Goal: Communication & Community: Answer question/provide support

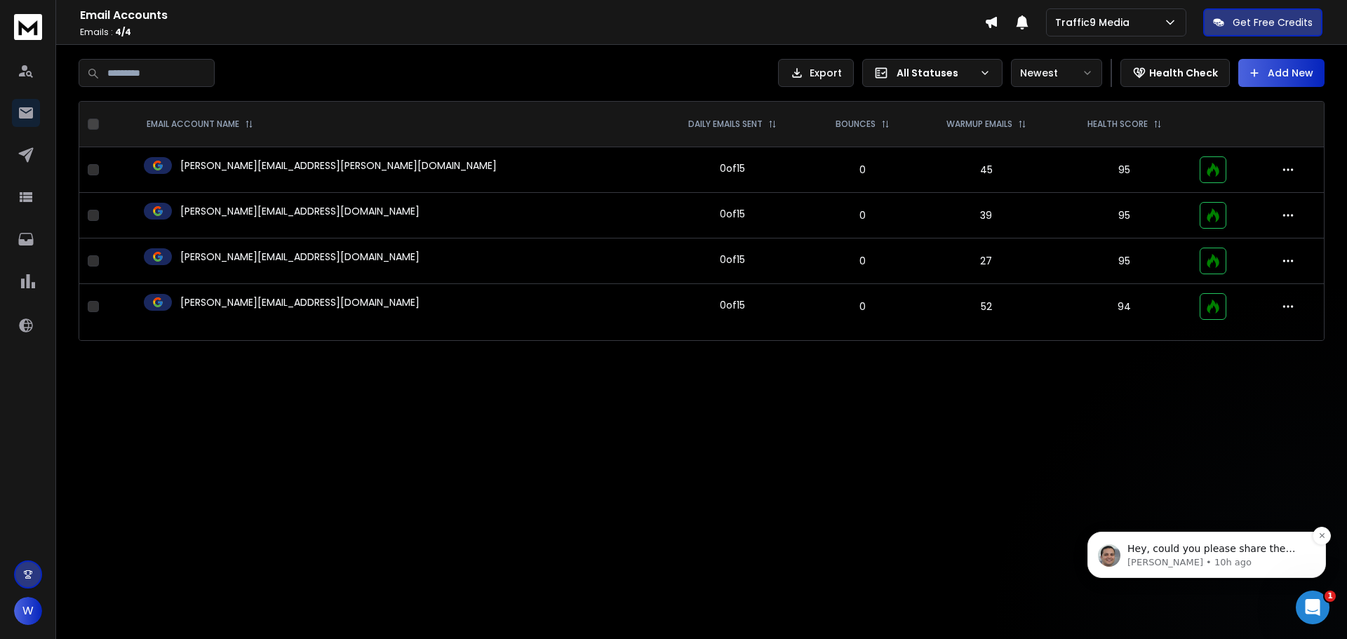
click at [1199, 550] on p "Hey, could you please share the campaign name?" at bounding box center [1218, 549] width 181 height 14
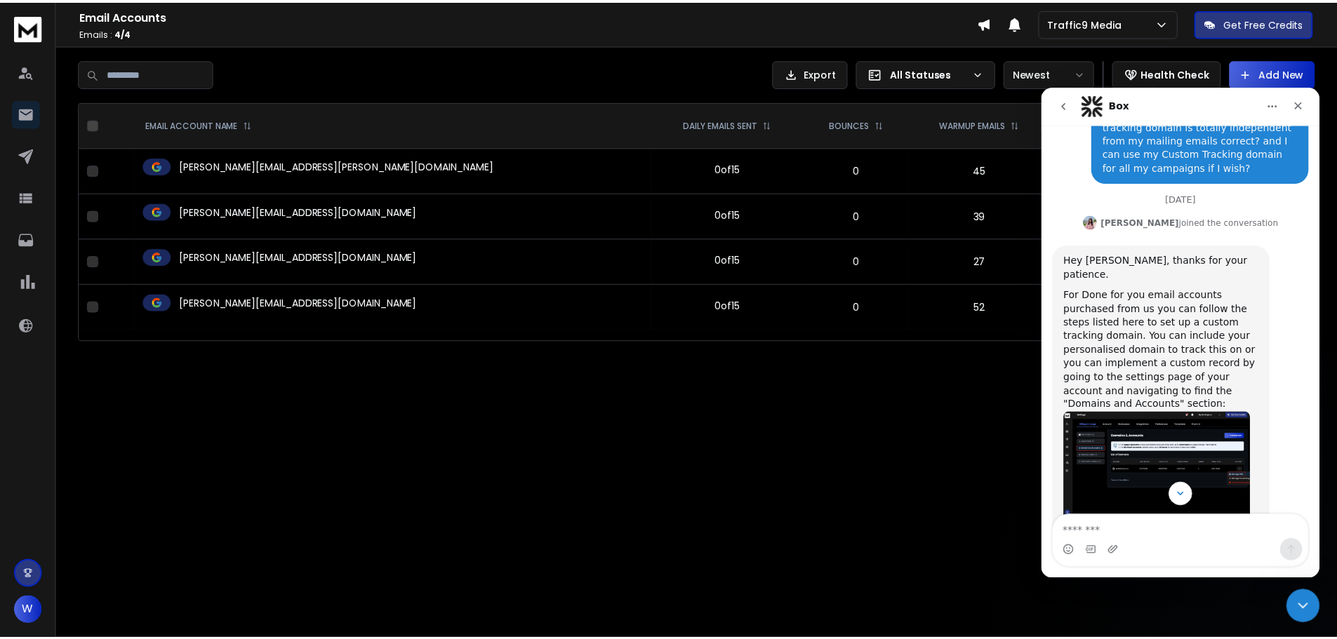
scroll to position [1157, 0]
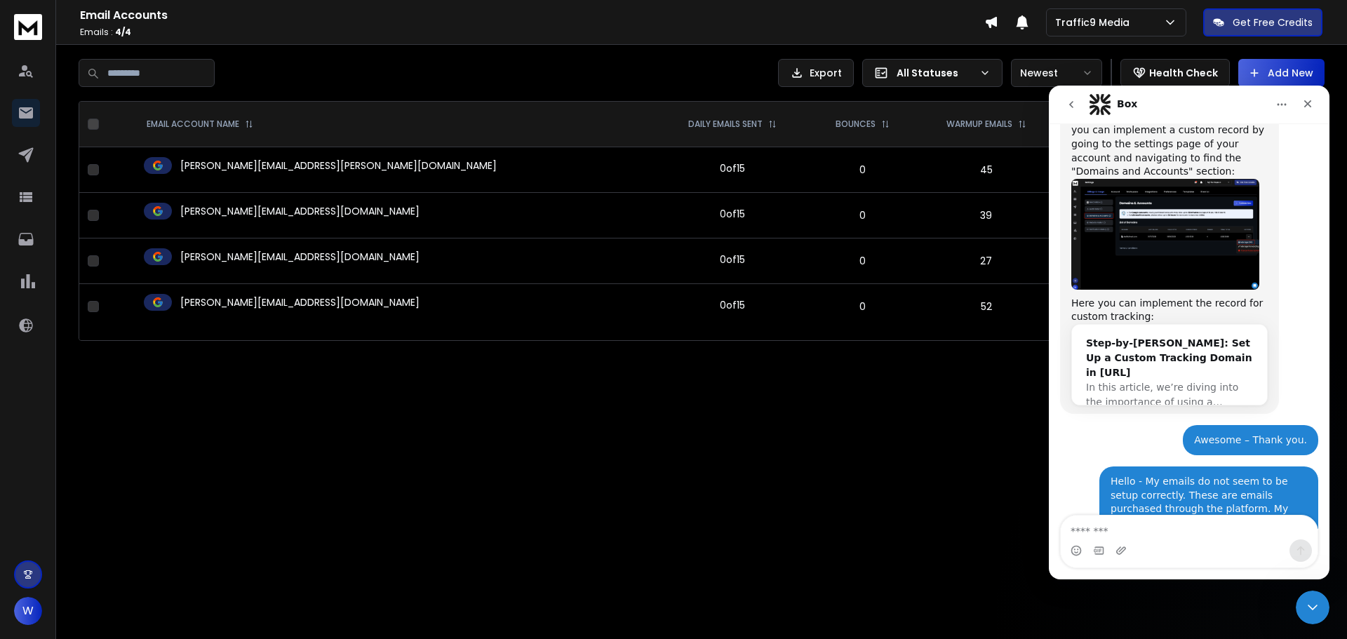
click at [1110, 538] on textarea "Message…" at bounding box center [1189, 528] width 257 height 24
click at [28, 159] on icon at bounding box center [25, 154] width 15 height 15
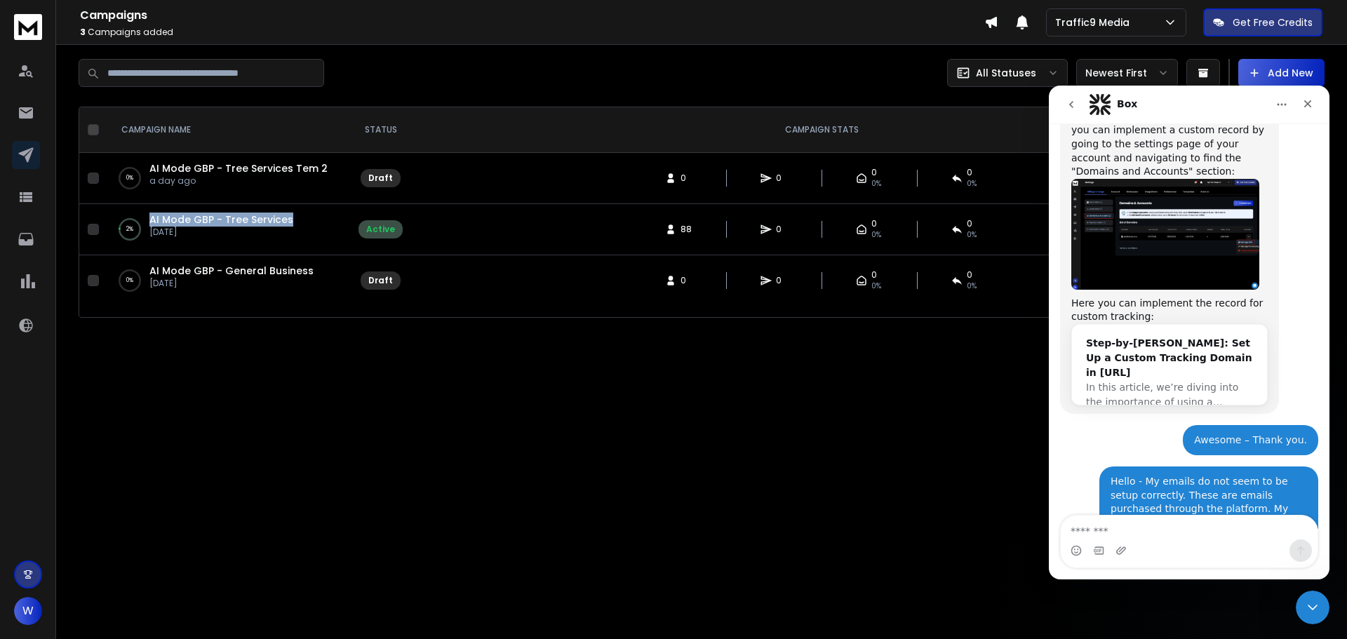
drag, startPoint x: 296, startPoint y: 220, endPoint x: 150, endPoint y: 222, distance: 146.0
click at [149, 222] on div "2 % AI Mode GBP - Tree Services [DATE]" at bounding box center [228, 230] width 218 height 34
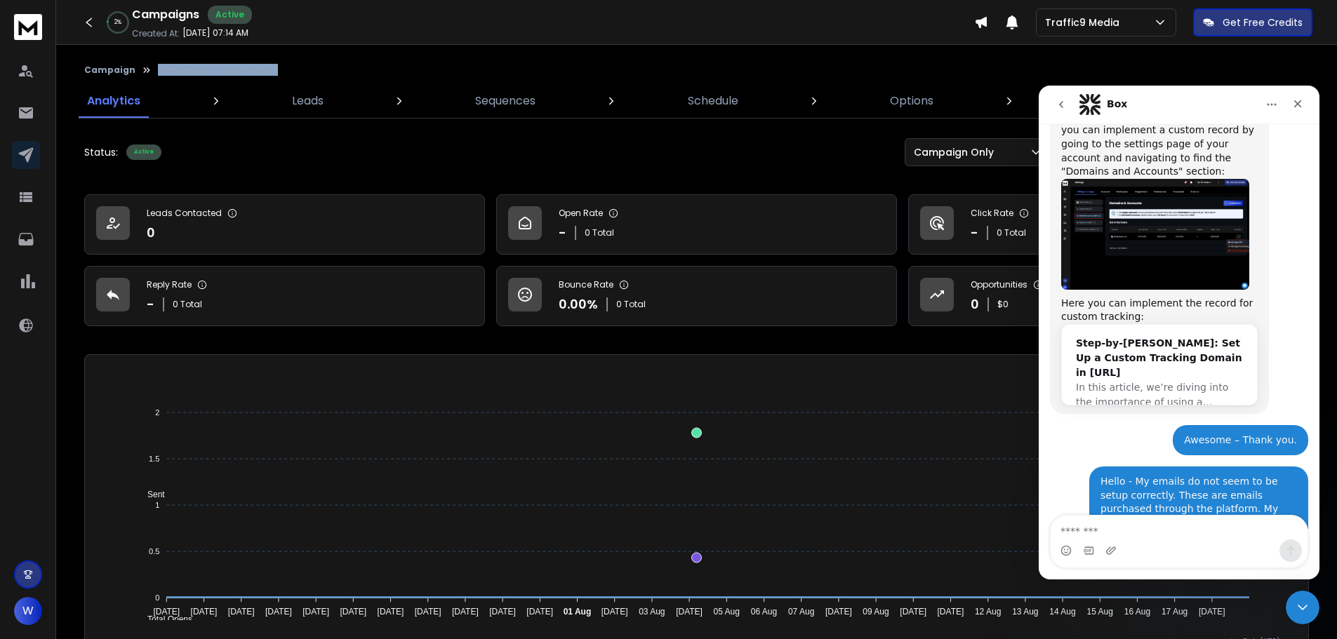
drag, startPoint x: 289, startPoint y: 70, endPoint x: 151, endPoint y: 67, distance: 138.3
click at [151, 67] on div "Campaign AI Mode GBP - Tree Services" at bounding box center [697, 70] width 1236 height 22
copy p "AI Mode GBP - Tree Services"
click at [1150, 538] on textarea "Message…" at bounding box center [1179, 528] width 257 height 24
paste textarea "**********"
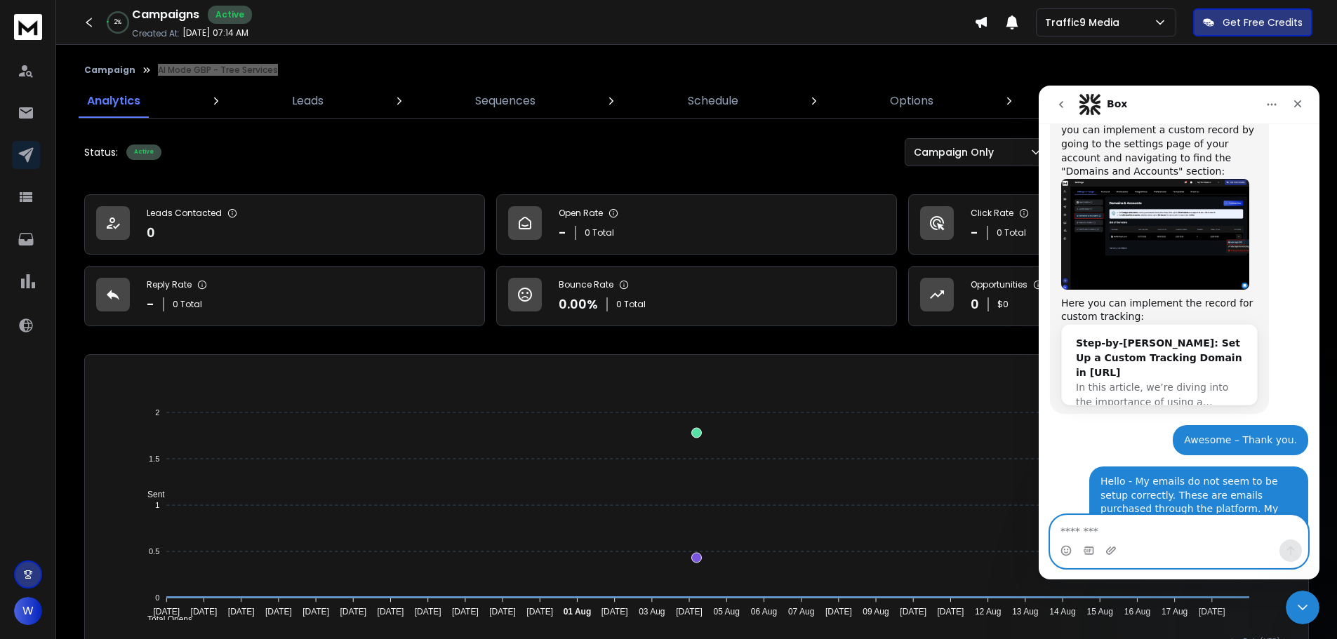
type textarea "**********"
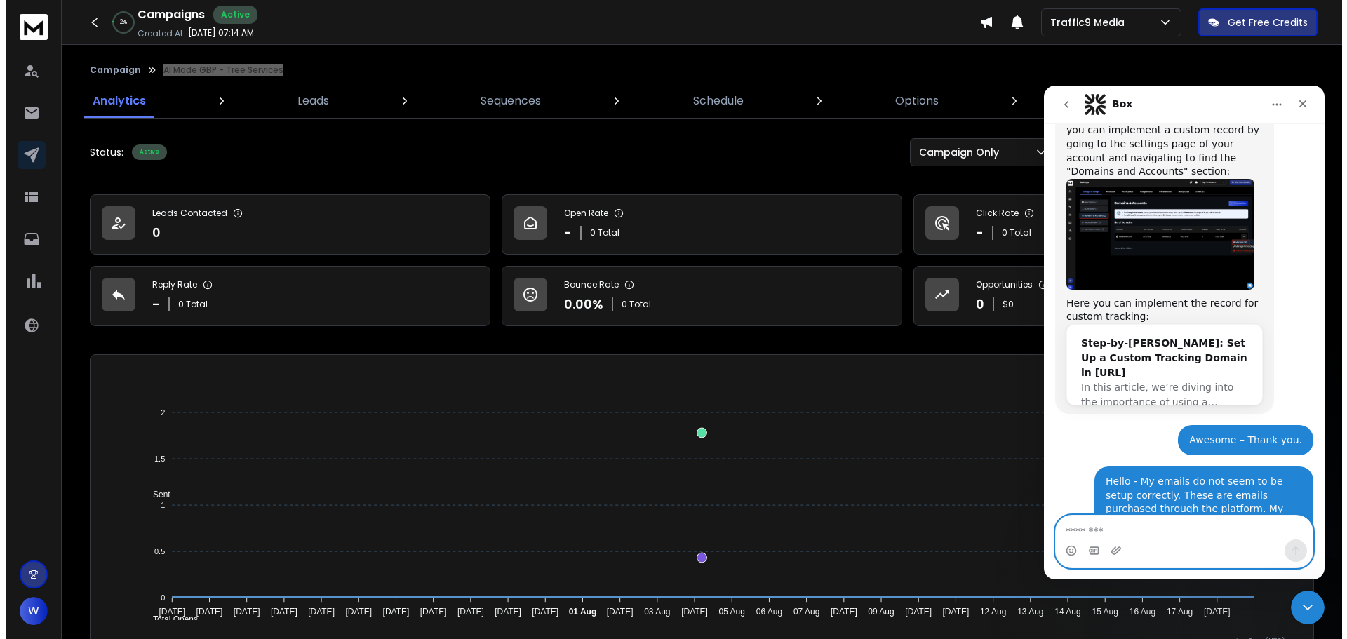
scroll to position [1218, 0]
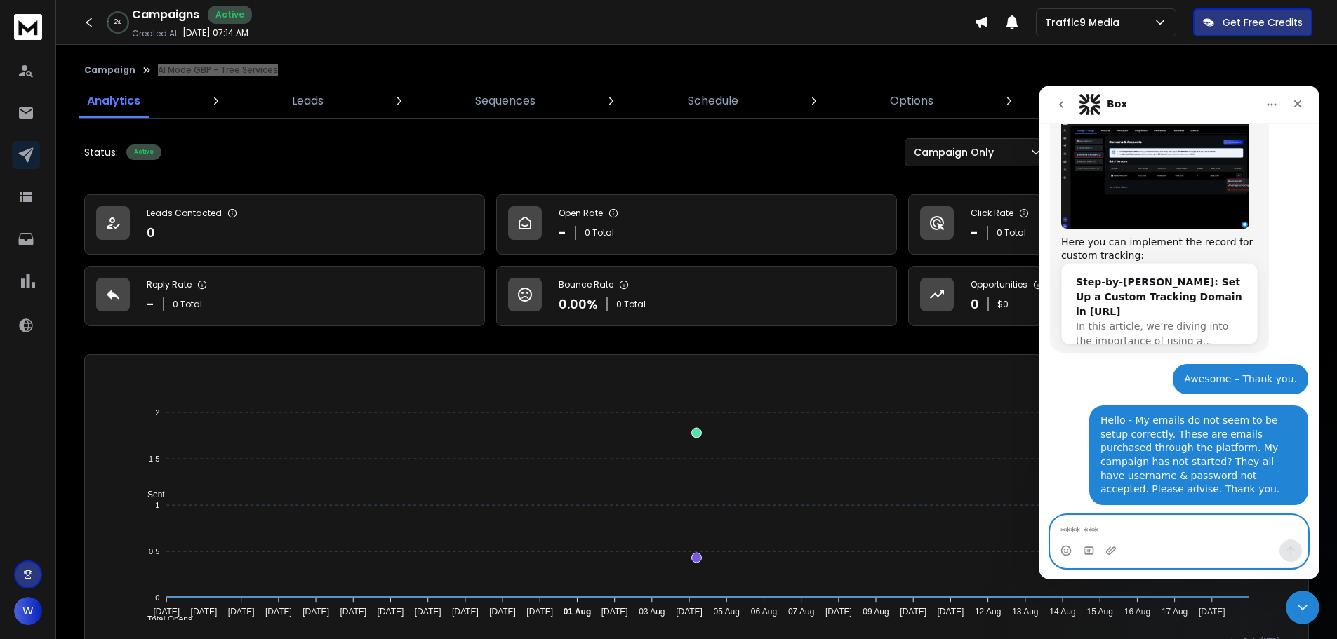
click at [1150, 533] on textarea "Message…" at bounding box center [1179, 528] width 257 height 24
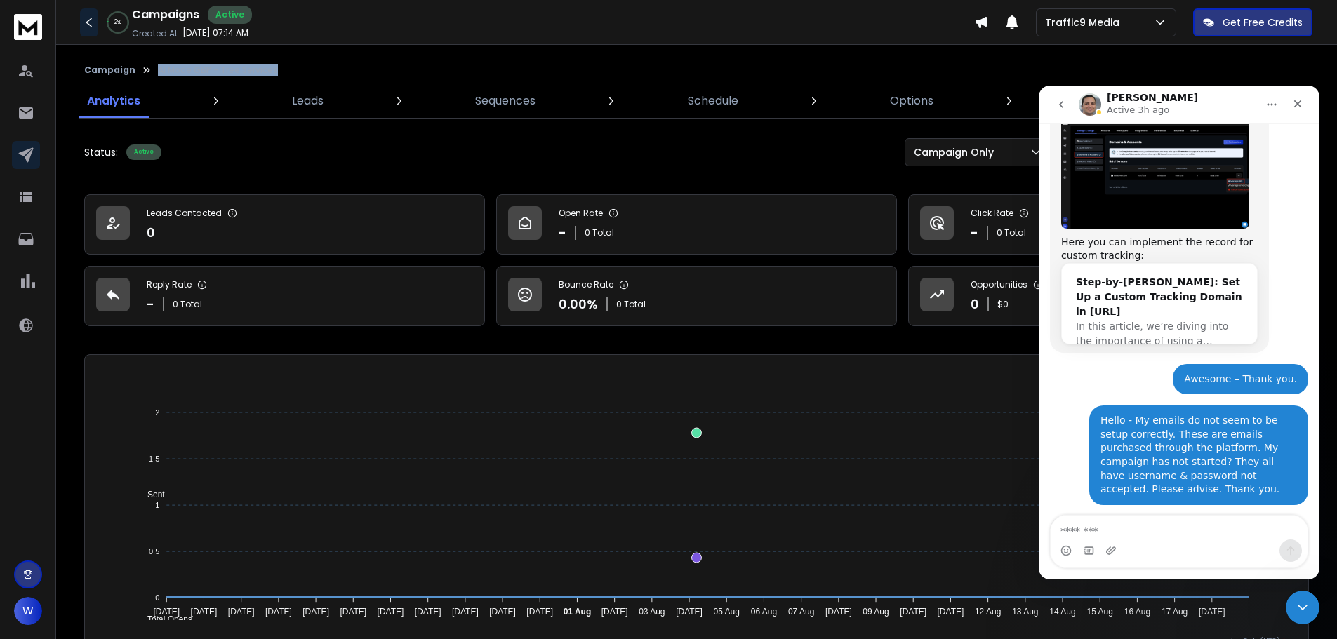
click at [89, 28] on icon at bounding box center [89, 22] width 13 height 13
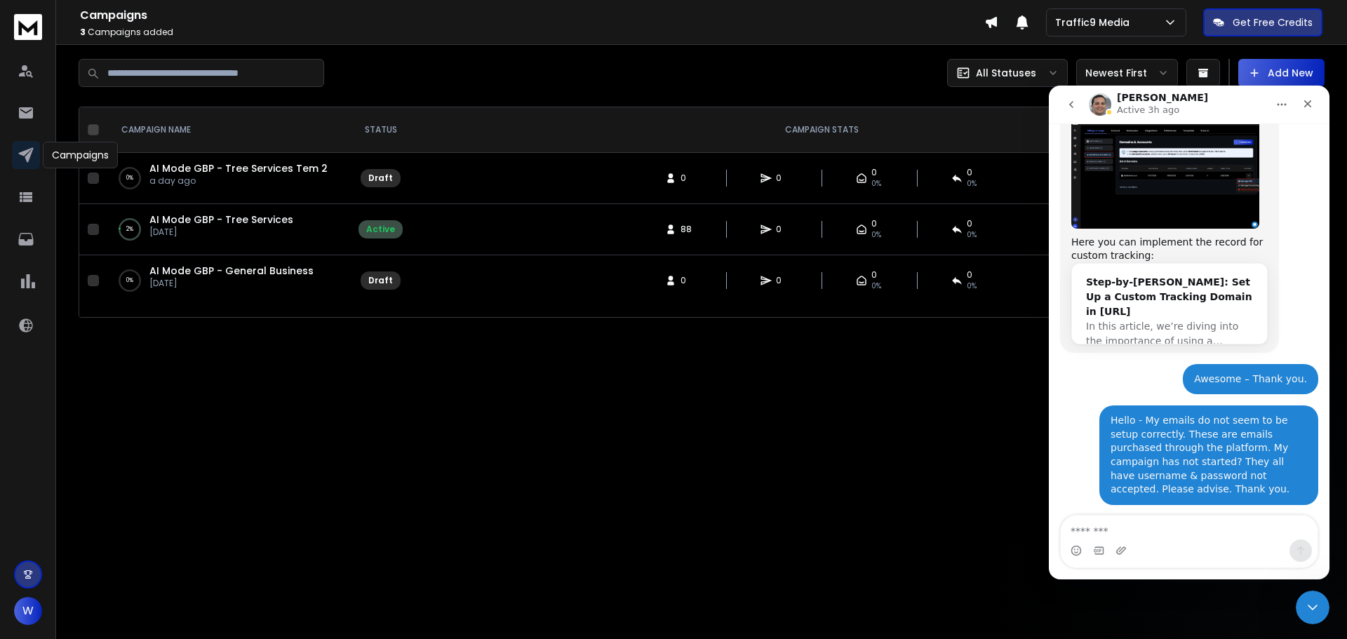
drag, startPoint x: 32, startPoint y: 153, endPoint x: 38, endPoint y: 159, distance: 7.9
click at [32, 153] on icon at bounding box center [26, 155] width 17 height 17
click at [27, 154] on icon at bounding box center [25, 154] width 15 height 15
click at [909, 465] on div "Your warmest leads are on your site – Turn visits into conversations Reach Out …" at bounding box center [673, 319] width 1347 height 639
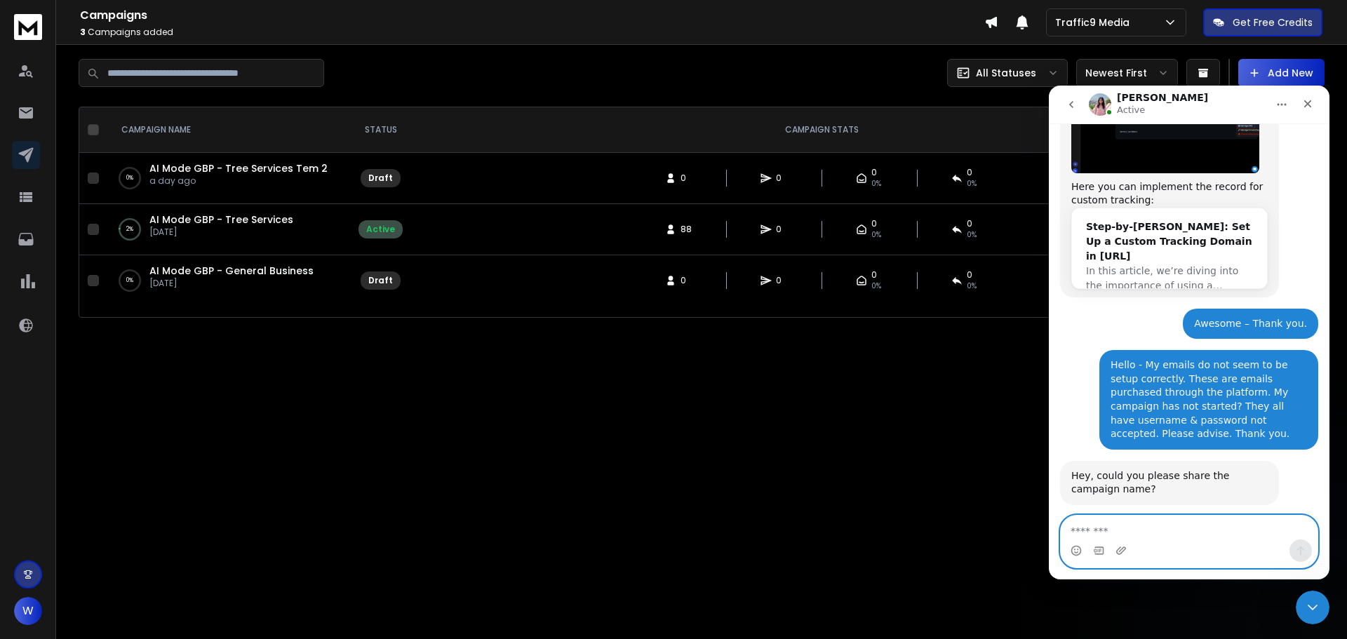
click at [1152, 535] on textarea "Message…" at bounding box center [1189, 528] width 257 height 24
click at [1146, 533] on textarea "Message…" at bounding box center [1189, 528] width 257 height 24
type textarea "**********"
click at [1300, 547] on icon "Send a message…" at bounding box center [1300, 550] width 11 height 11
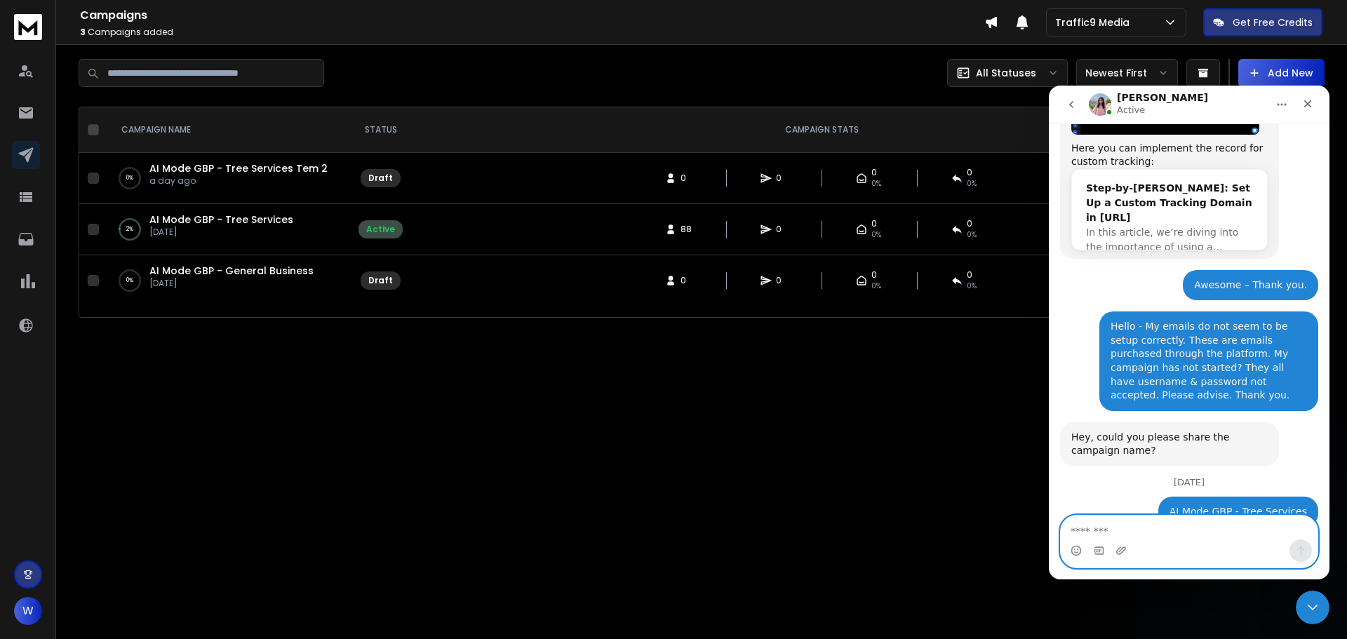
scroll to position [1315, 0]
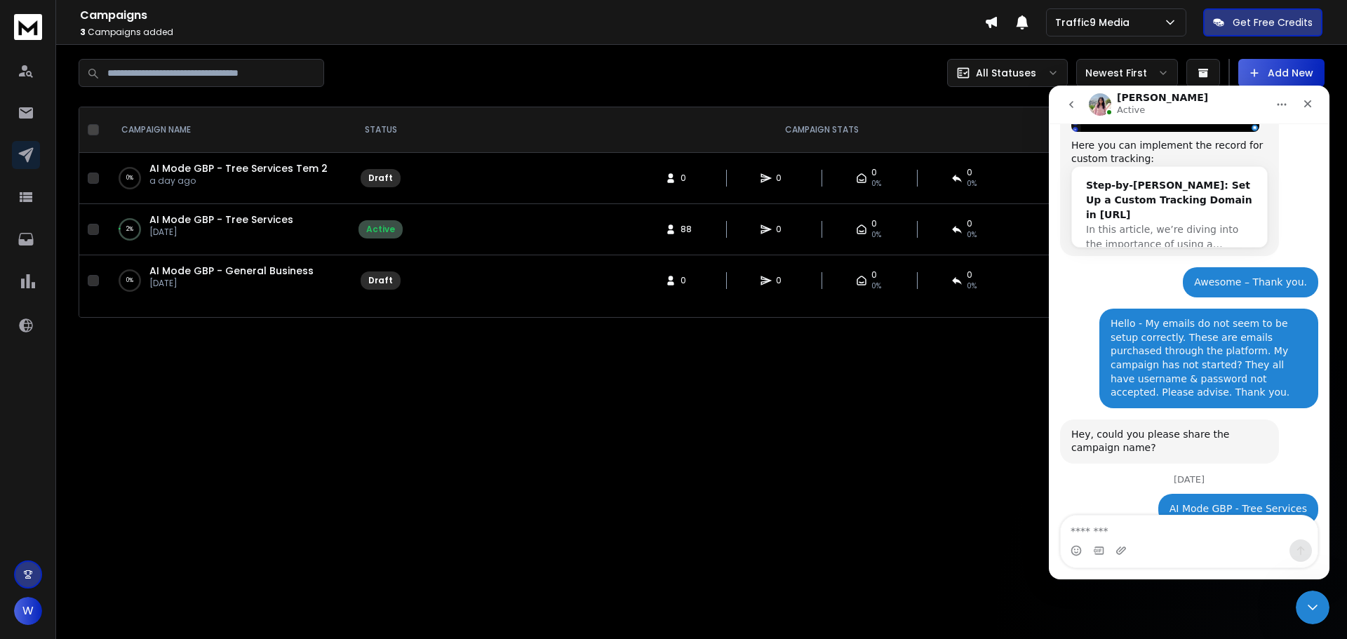
click at [1015, 531] on div "Your warmest leads are on your site – Turn visits into conversations Reach Out …" at bounding box center [673, 319] width 1347 height 639
click at [244, 219] on span "AI Mode GBP - Tree Services" at bounding box center [221, 220] width 144 height 14
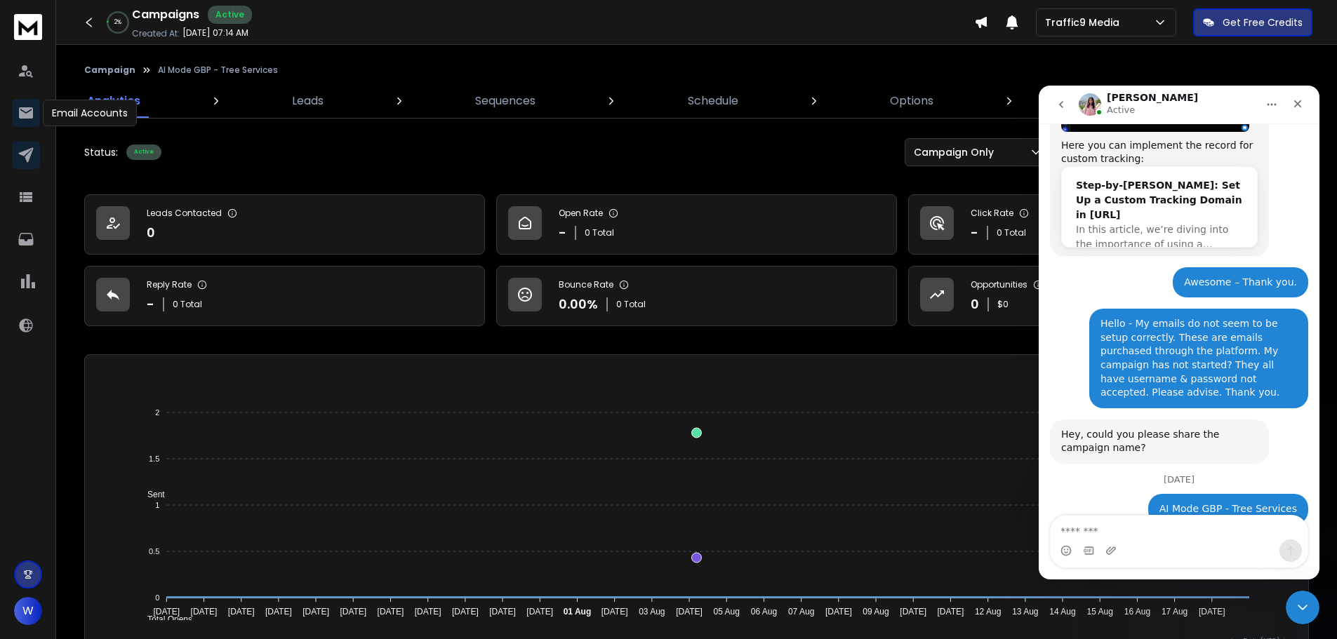
click at [31, 119] on icon at bounding box center [26, 113] width 17 height 17
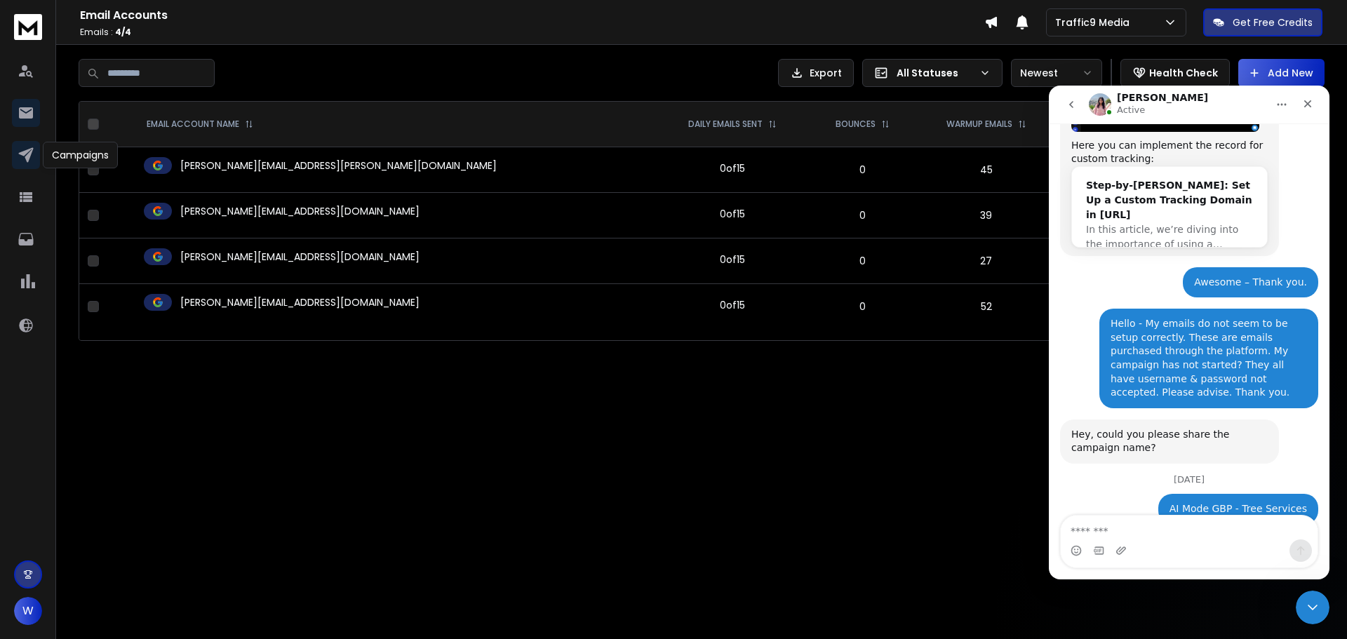
click at [28, 155] on icon at bounding box center [25, 154] width 15 height 15
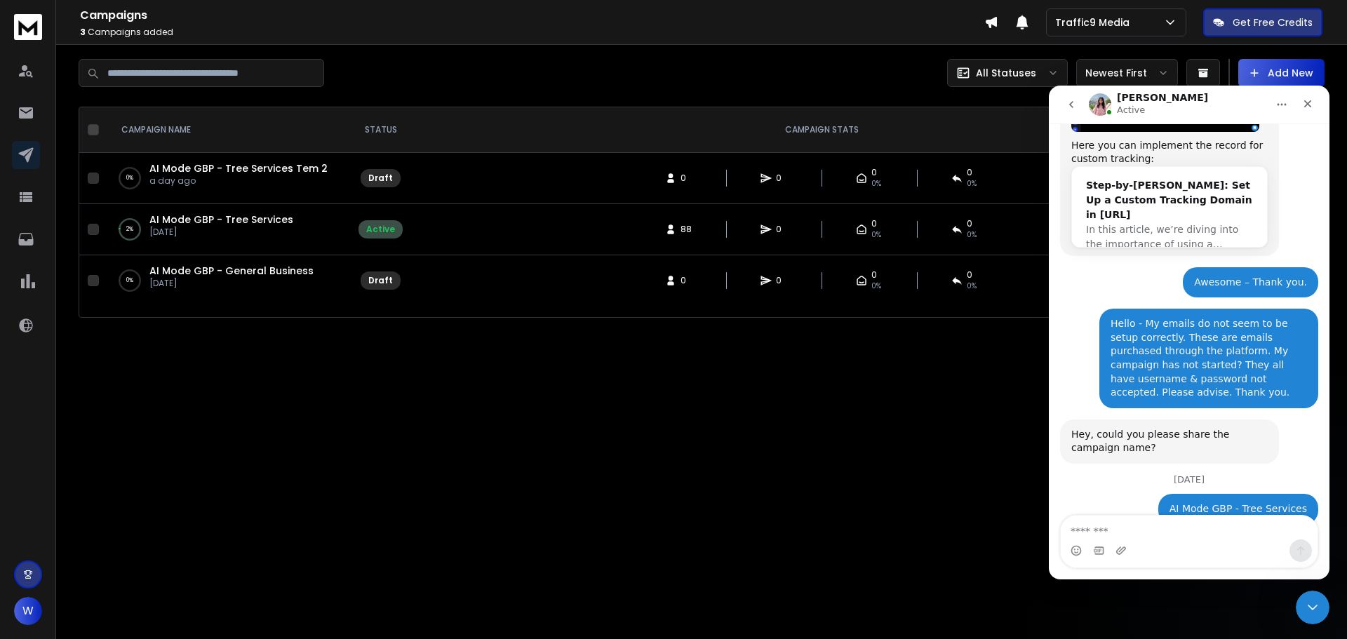
click at [220, 221] on span "AI Mode GBP - Tree Services" at bounding box center [221, 220] width 144 height 14
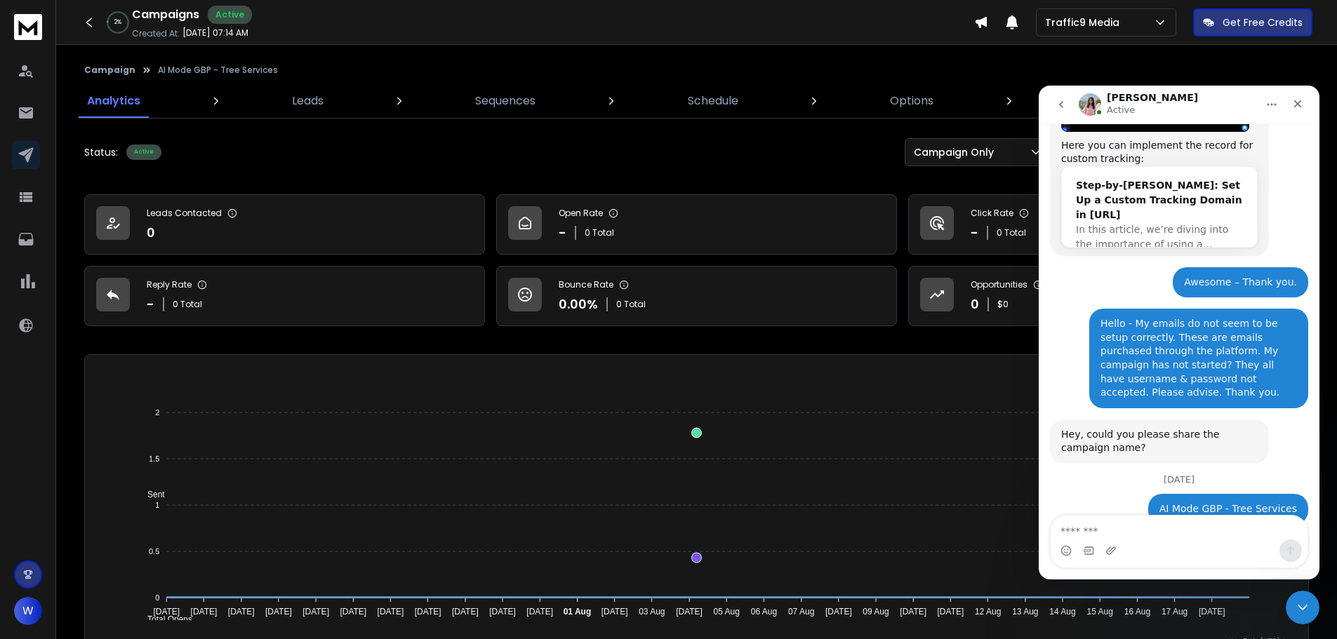
drag, startPoint x: 314, startPoint y: 105, endPoint x: 367, endPoint y: 102, distance: 53.4
click at [314, 105] on p "Leads" at bounding box center [308, 101] width 32 height 17
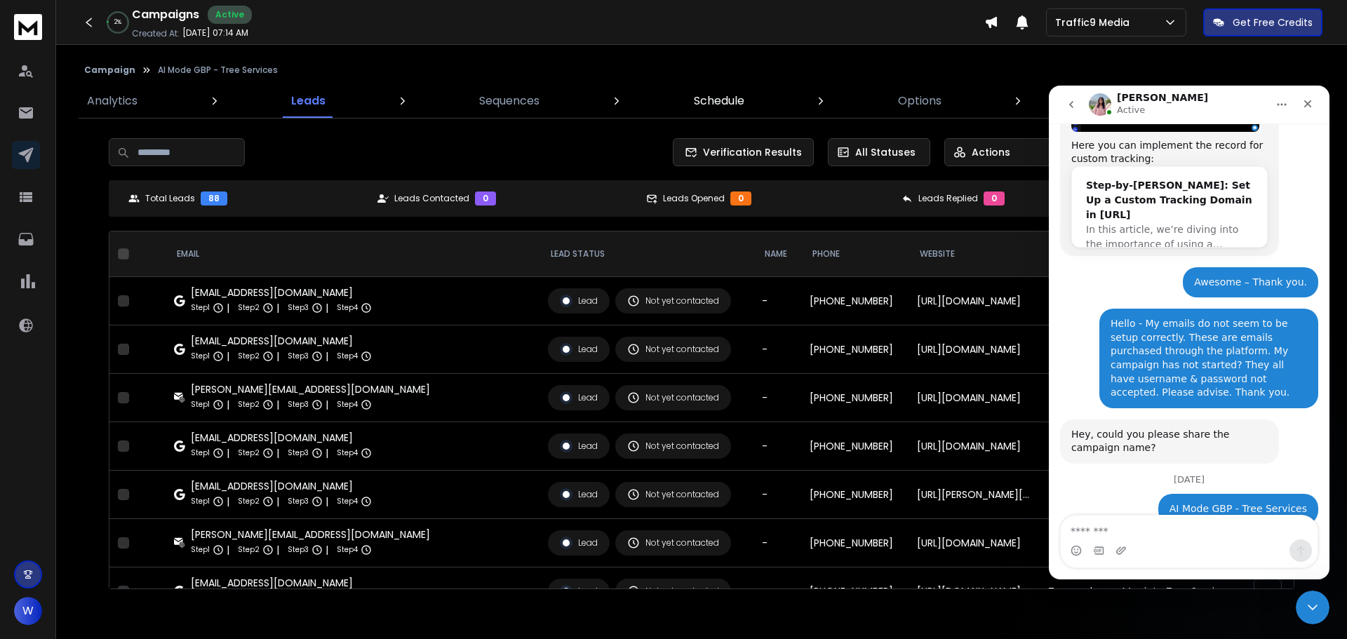
click at [725, 105] on p "Schedule" at bounding box center [719, 101] width 51 height 17
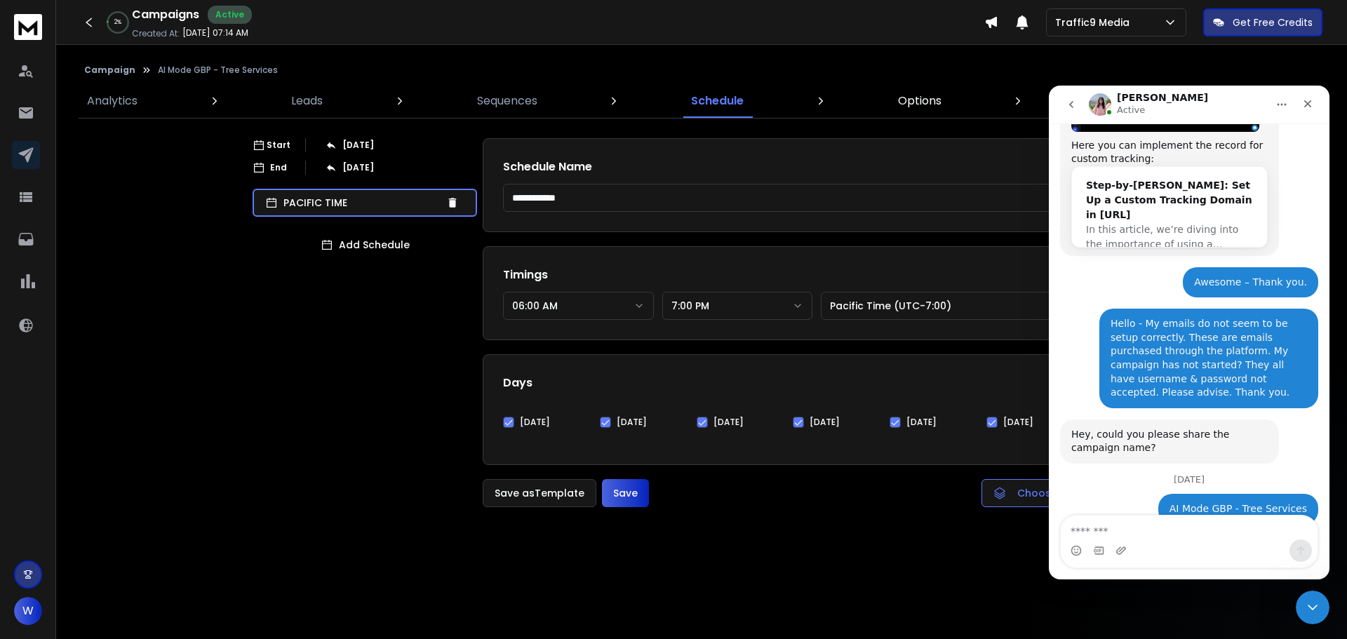
click at [919, 111] on link "Options" at bounding box center [920, 101] width 60 height 34
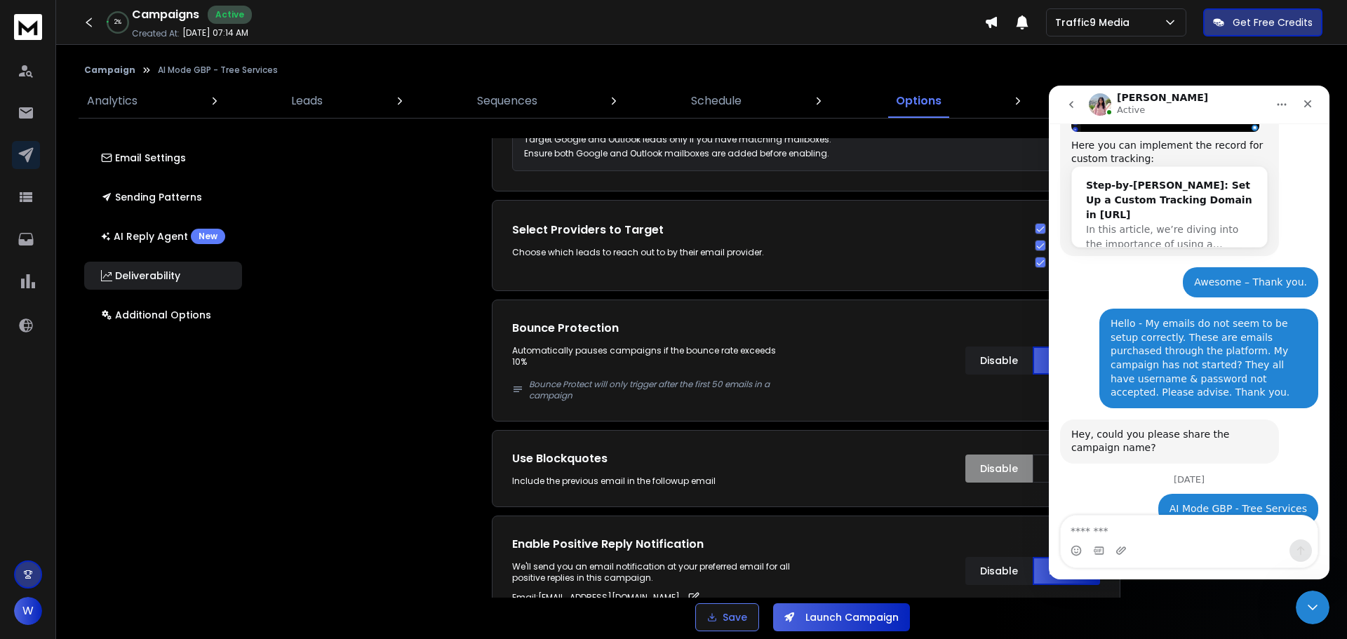
scroll to position [2066, 0]
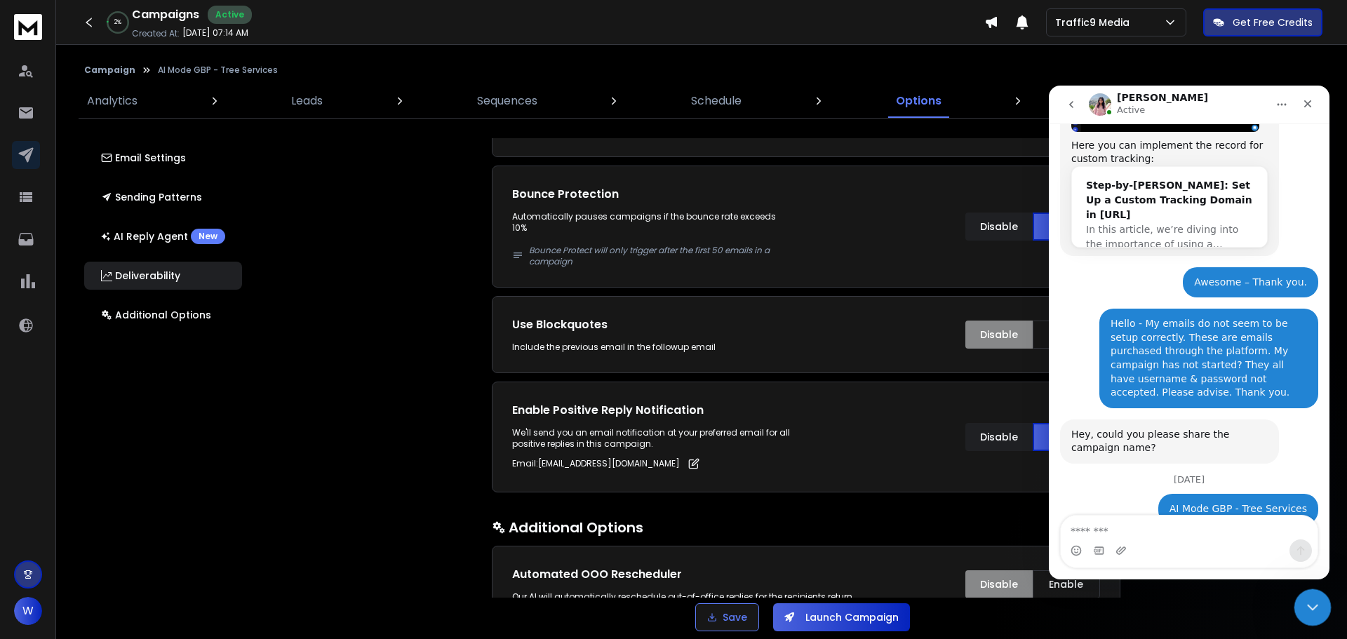
click at [1310, 611] on icon "Close Intercom Messenger" at bounding box center [1310, 605] width 17 height 17
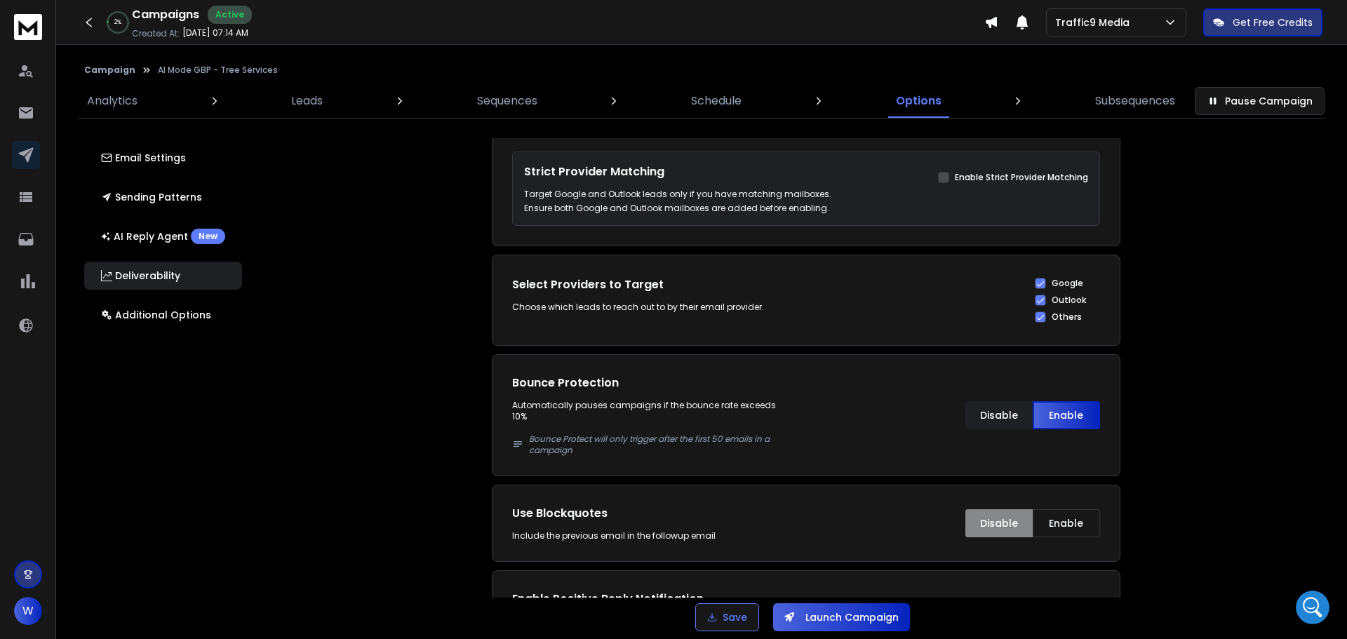
scroll to position [1855, 0]
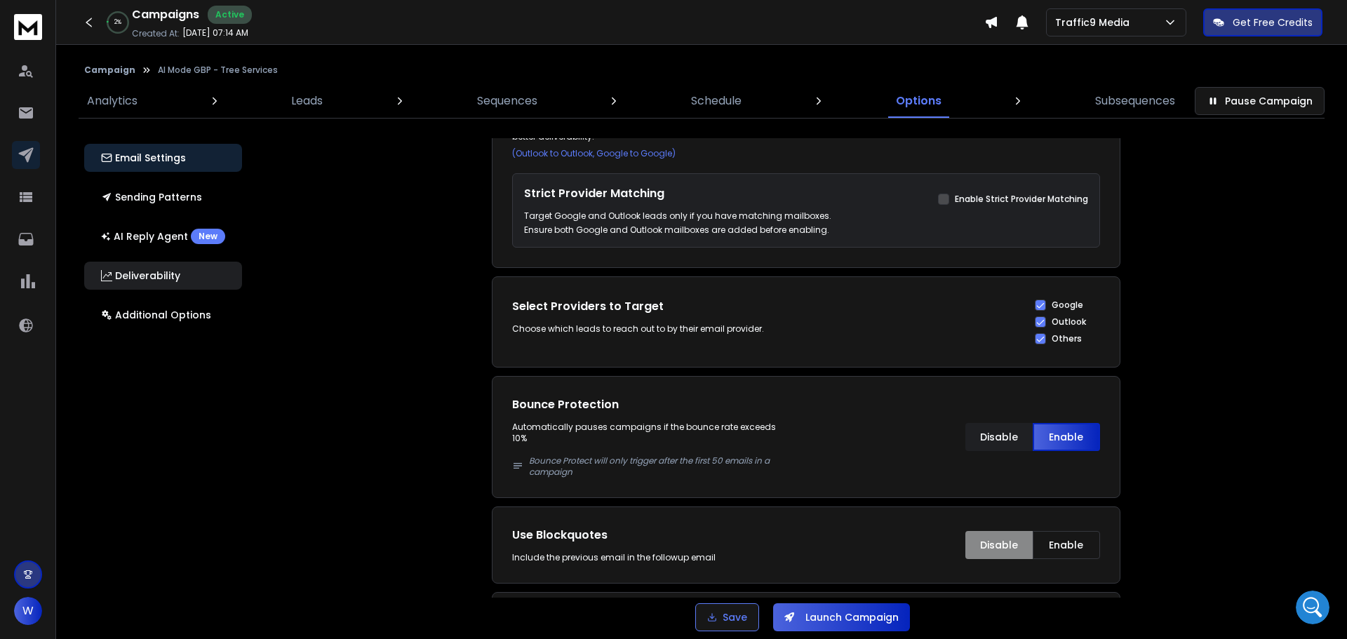
click at [127, 162] on p "Email Settings" at bounding box center [143, 158] width 85 height 14
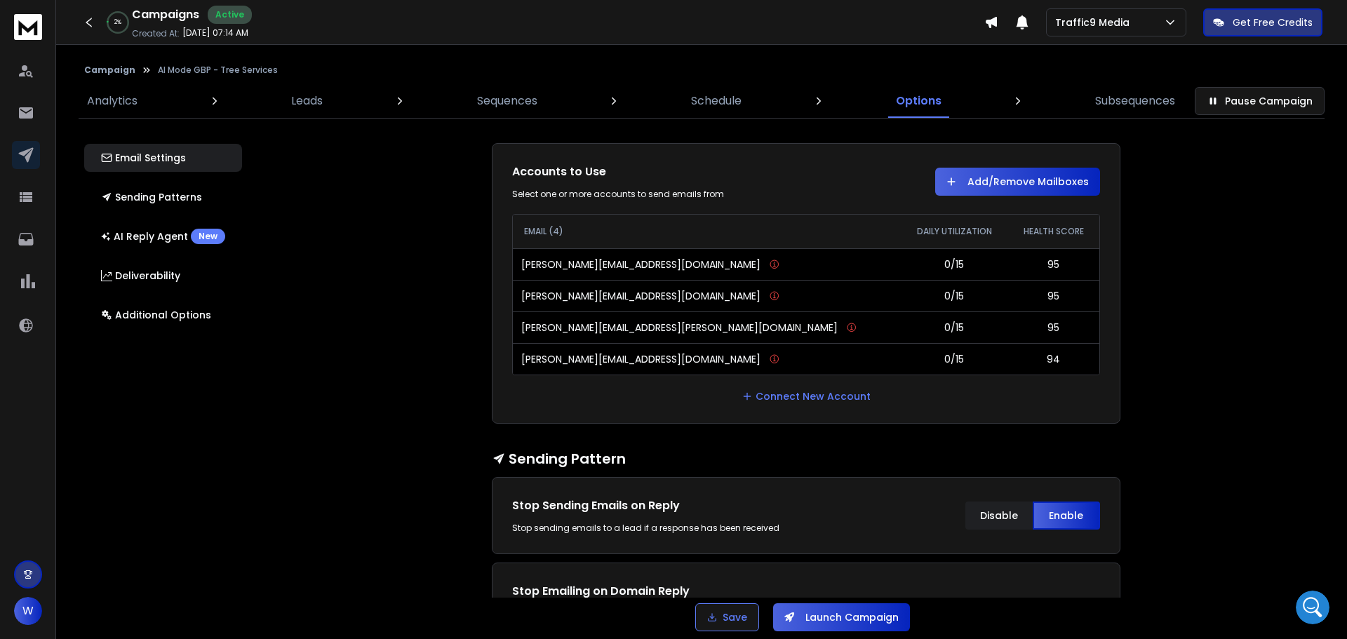
scroll to position [0, 0]
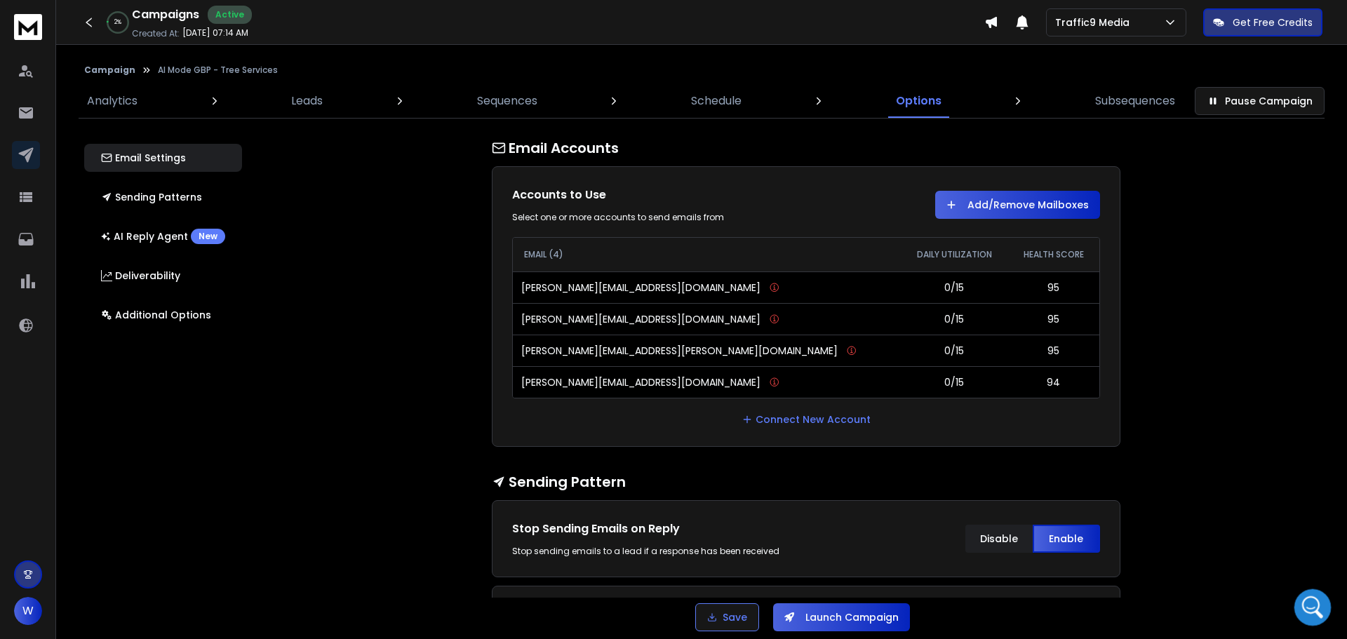
click at [1304, 611] on icon "Open Intercom Messenger" at bounding box center [1311, 605] width 23 height 23
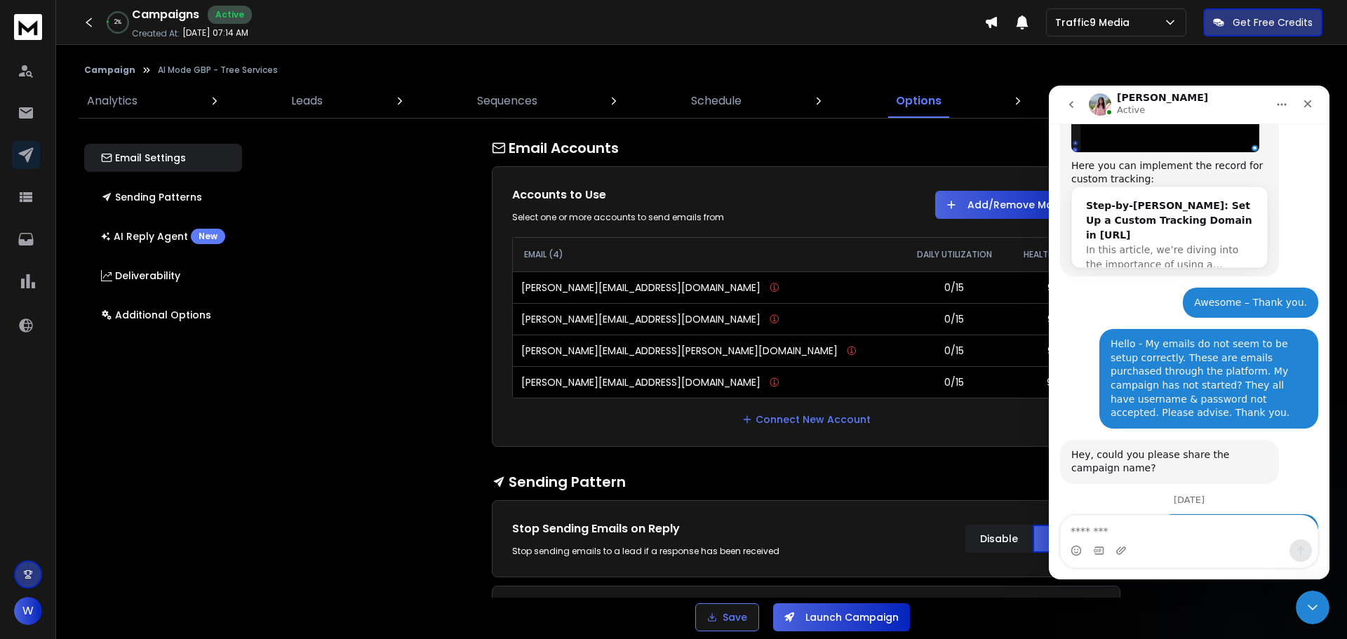
scroll to position [1315, 0]
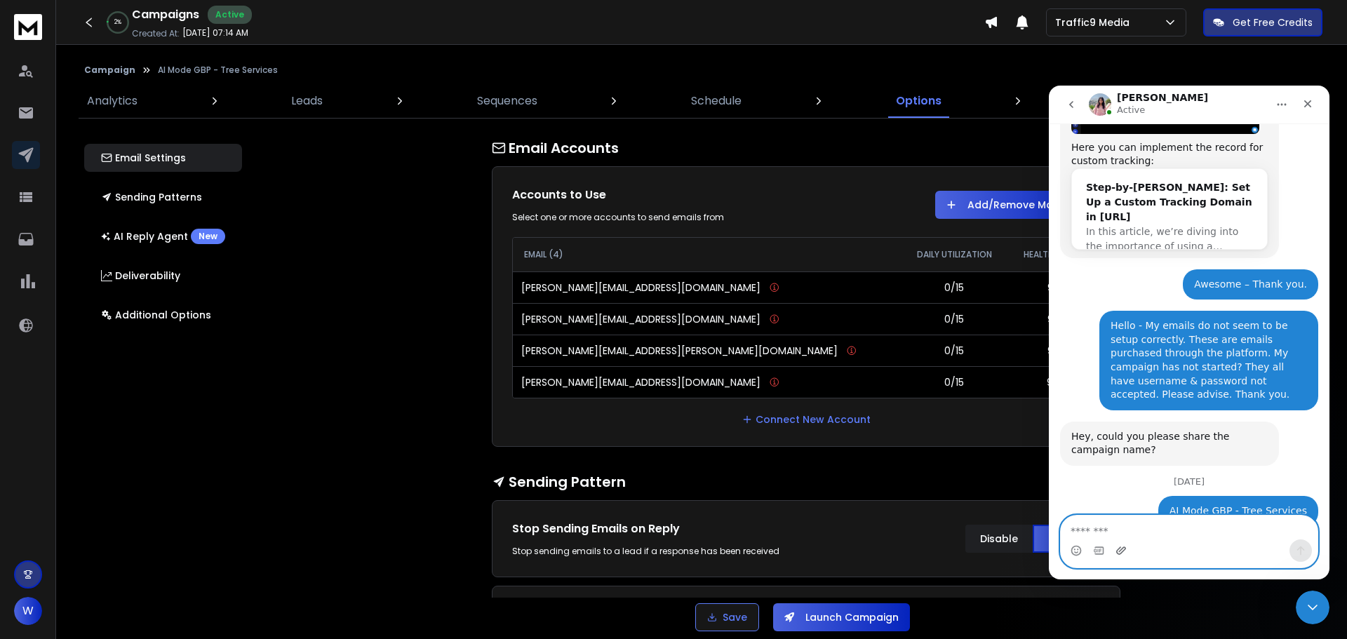
click at [1121, 551] on icon "Upload attachment" at bounding box center [1121, 550] width 11 height 11
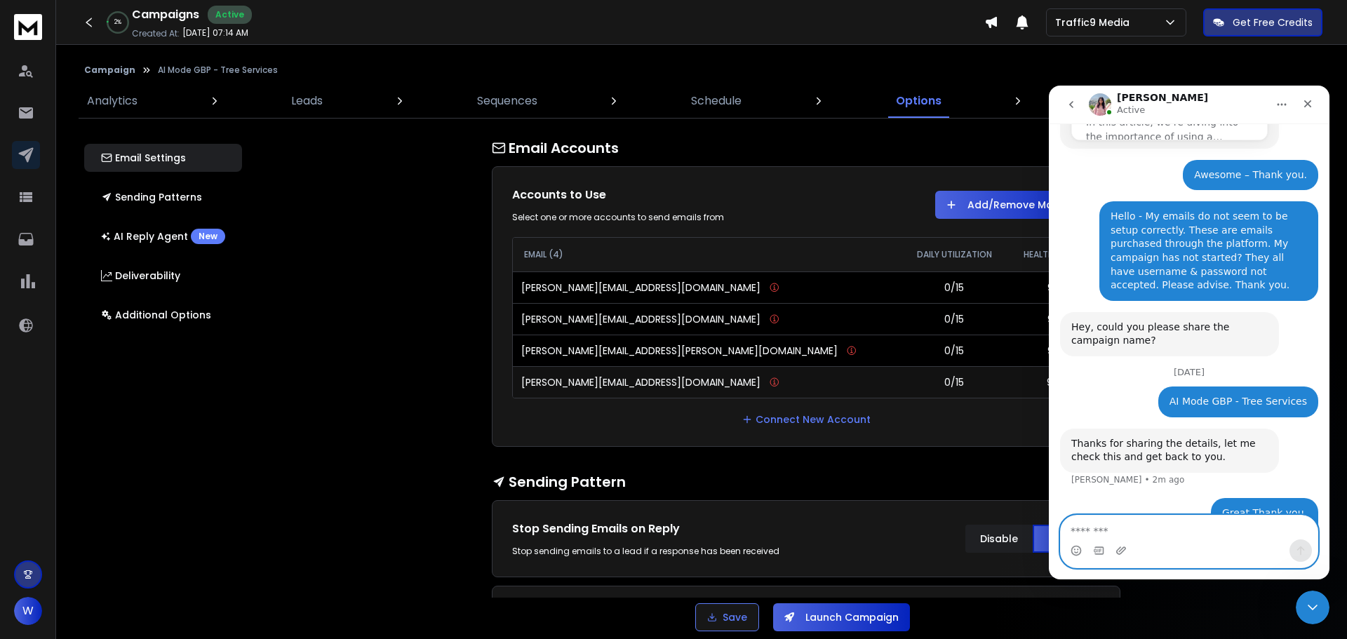
scroll to position [1427, 0]
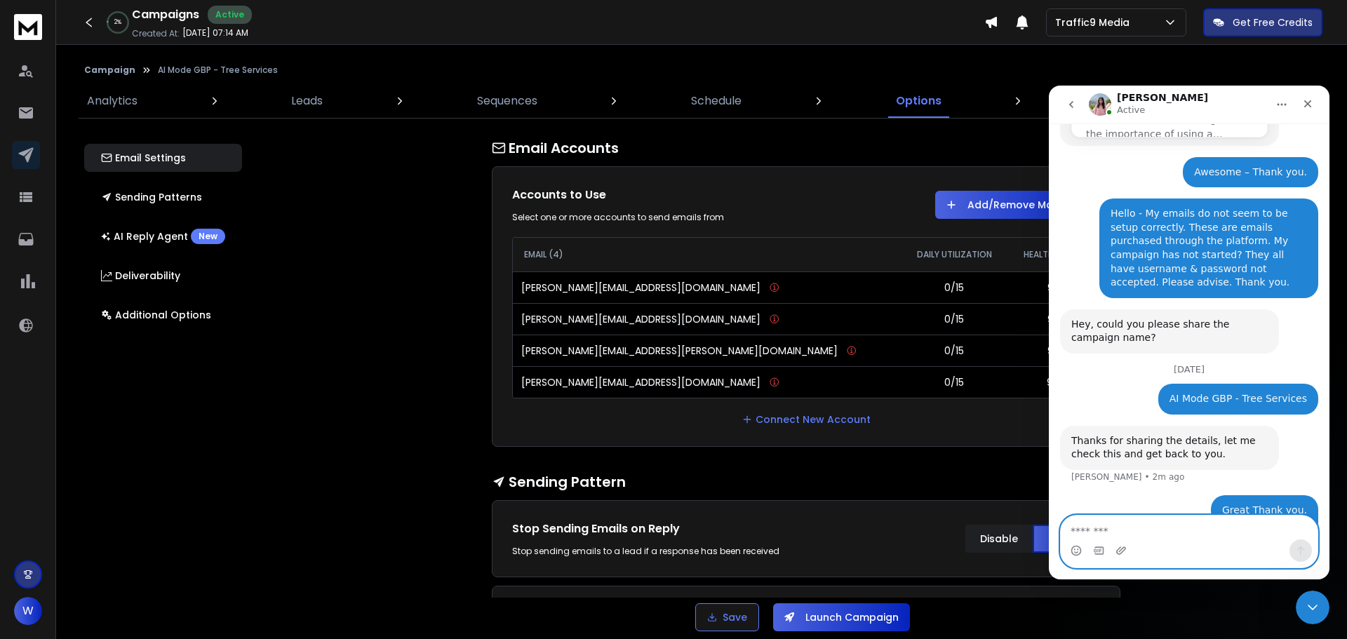
click at [1171, 531] on textarea "Message…" at bounding box center [1189, 528] width 257 height 24
click at [1173, 533] on textarea "Message…" at bounding box center [1189, 528] width 257 height 24
click at [869, 178] on div "Accounts to Use Select one or more accounts to send emails from Add/Remove Mail…" at bounding box center [806, 306] width 629 height 281
click at [1176, 537] on textarea "Message…" at bounding box center [1189, 528] width 257 height 24
click at [1095, 66] on div "Campaign AI Mode GBP - Tree Services" at bounding box center [702, 70] width 1246 height 22
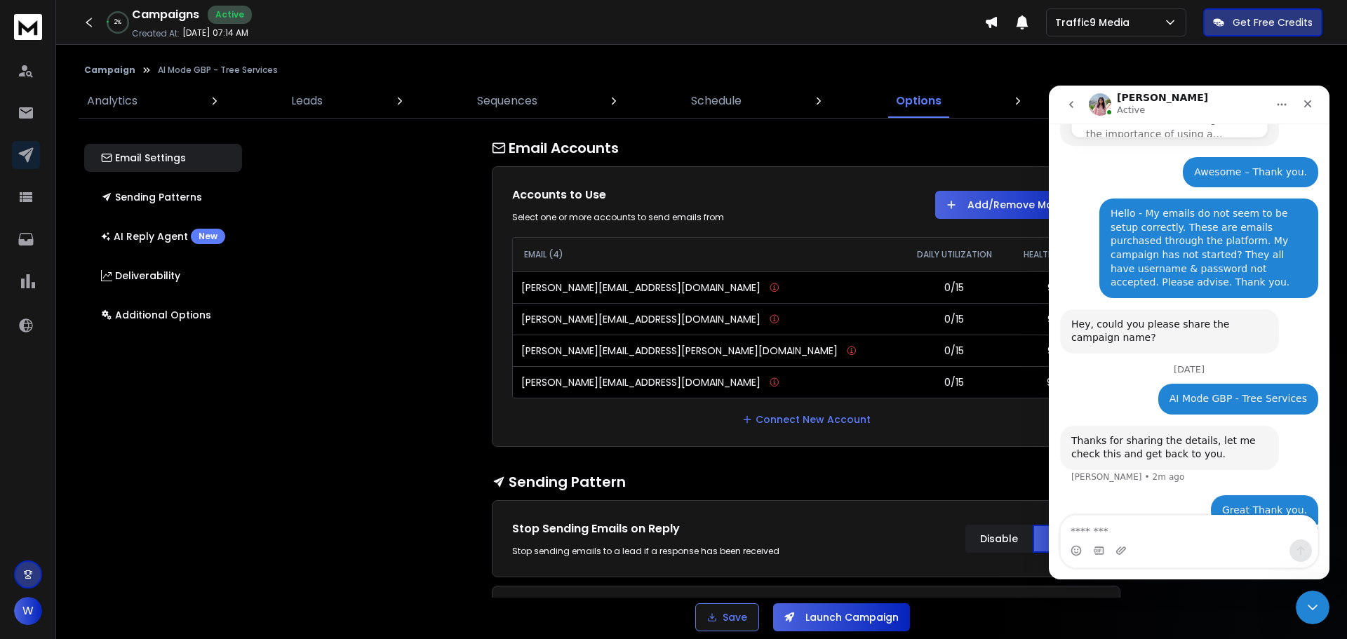
click at [964, 145] on h1 "Email Accounts" at bounding box center [806, 148] width 629 height 20
click at [1317, 601] on icon "Close Intercom Messenger" at bounding box center [1310, 605] width 17 height 17
